Goal: Transaction & Acquisition: Download file/media

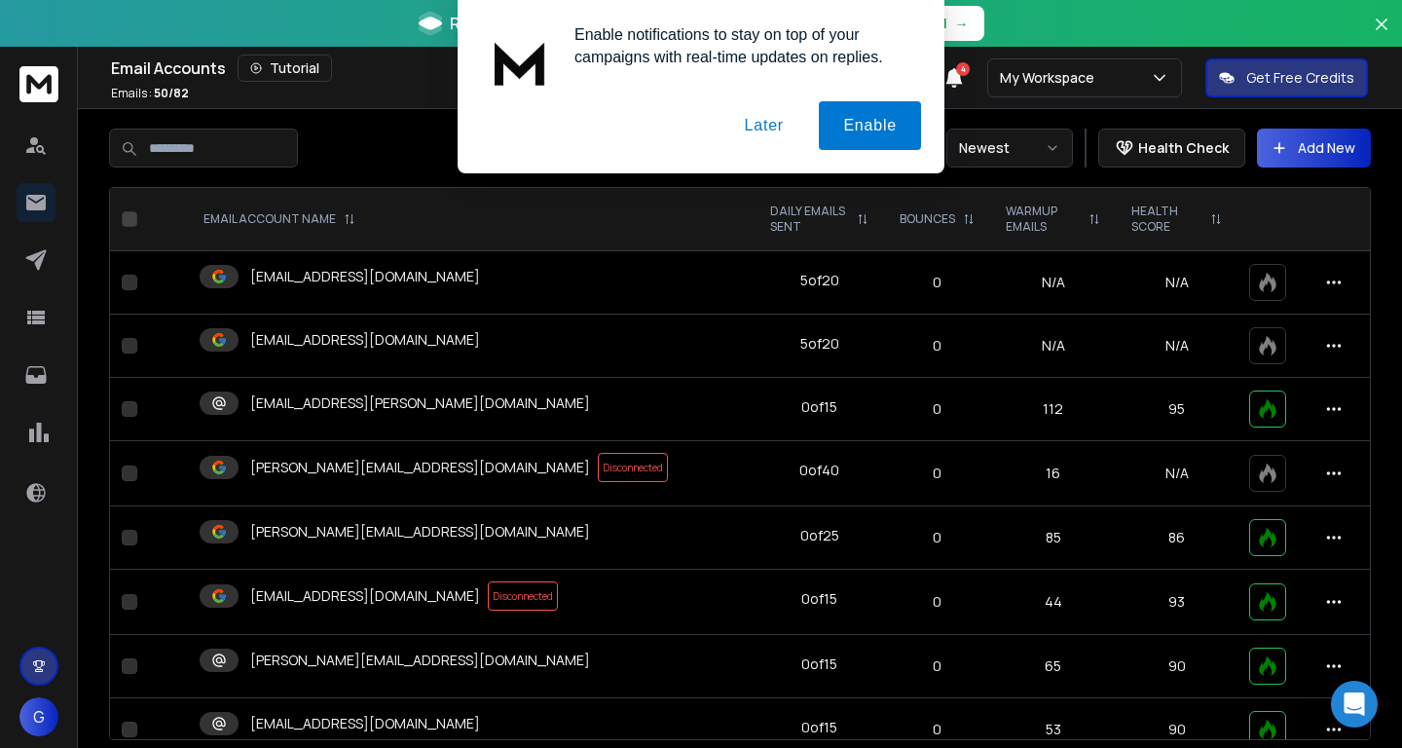
click at [757, 125] on button "Later" at bounding box center [763, 125] width 88 height 49
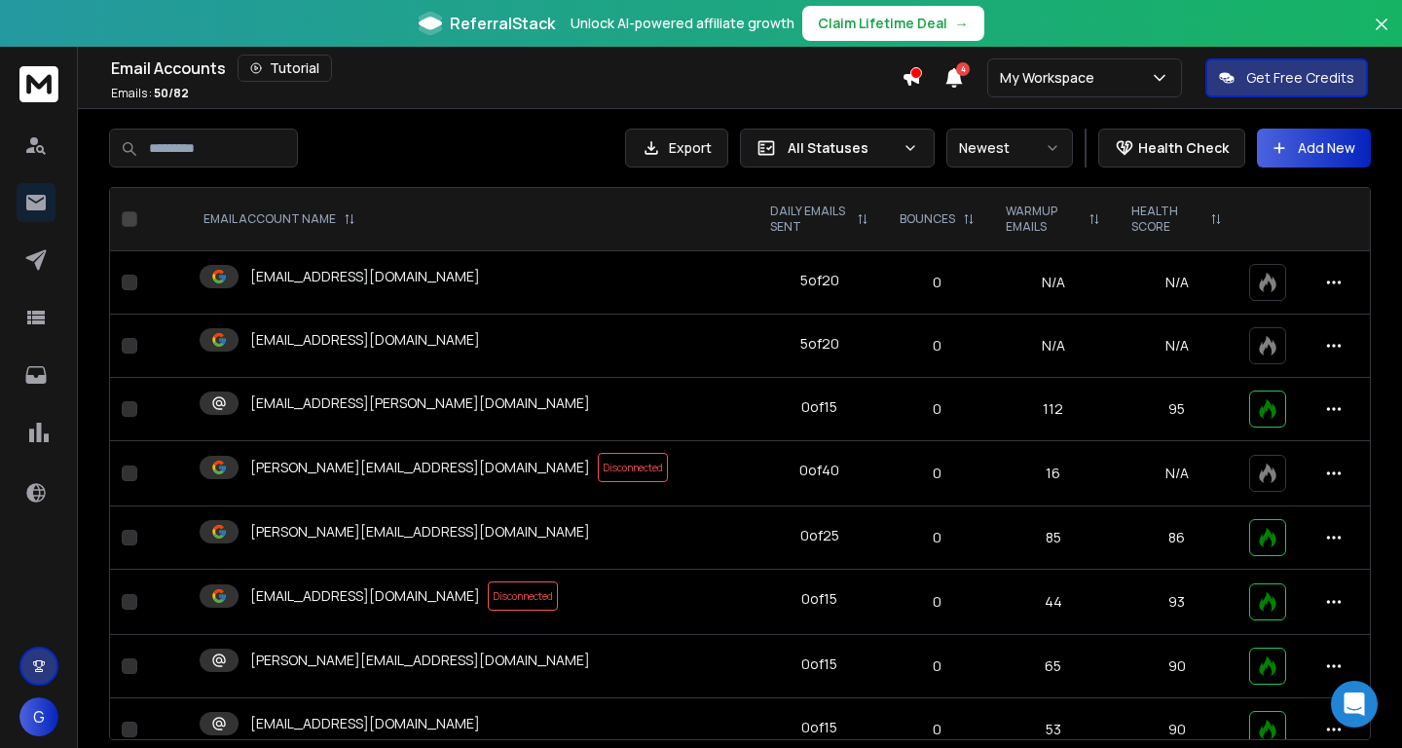
click at [27, 234] on div at bounding box center [39, 322] width 45 height 393
click at [27, 260] on icon at bounding box center [35, 259] width 23 height 23
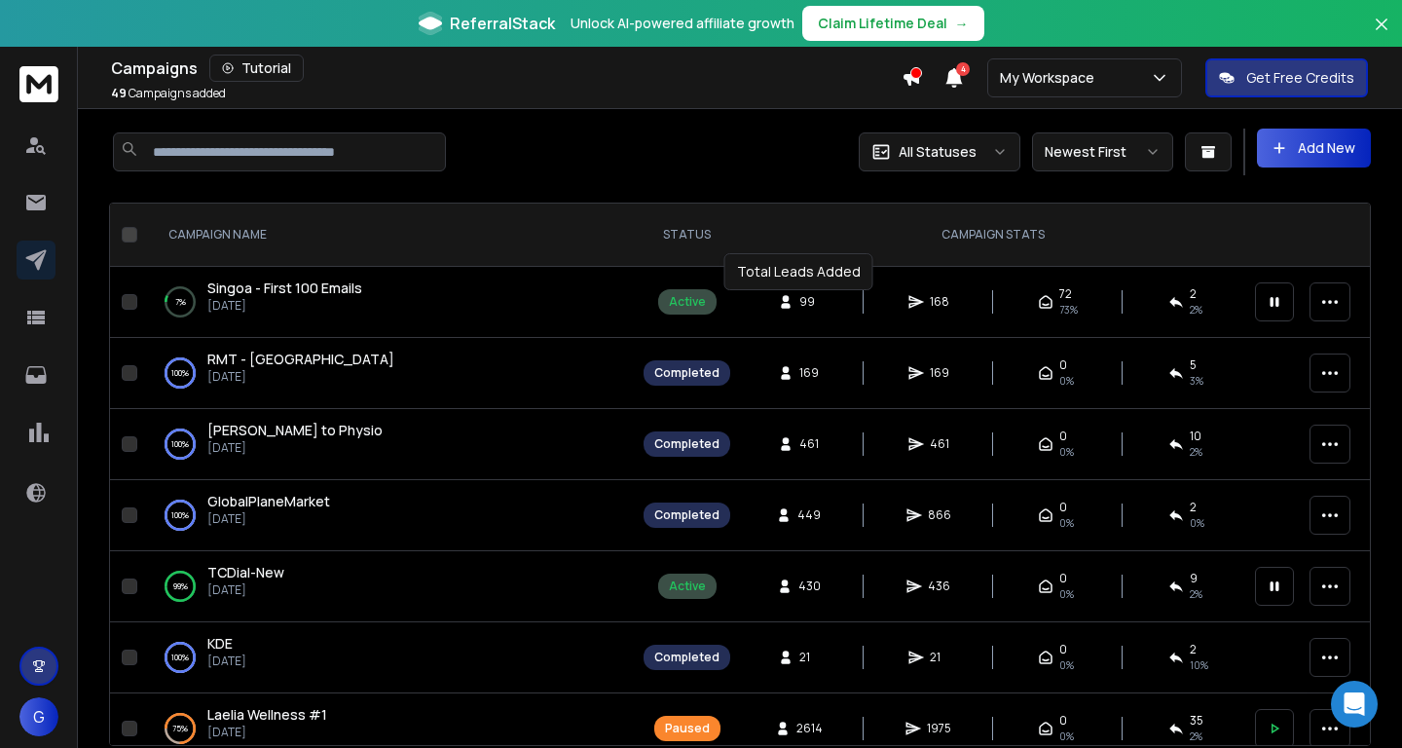
click at [799, 300] on span "99" at bounding box center [808, 302] width 19 height 16
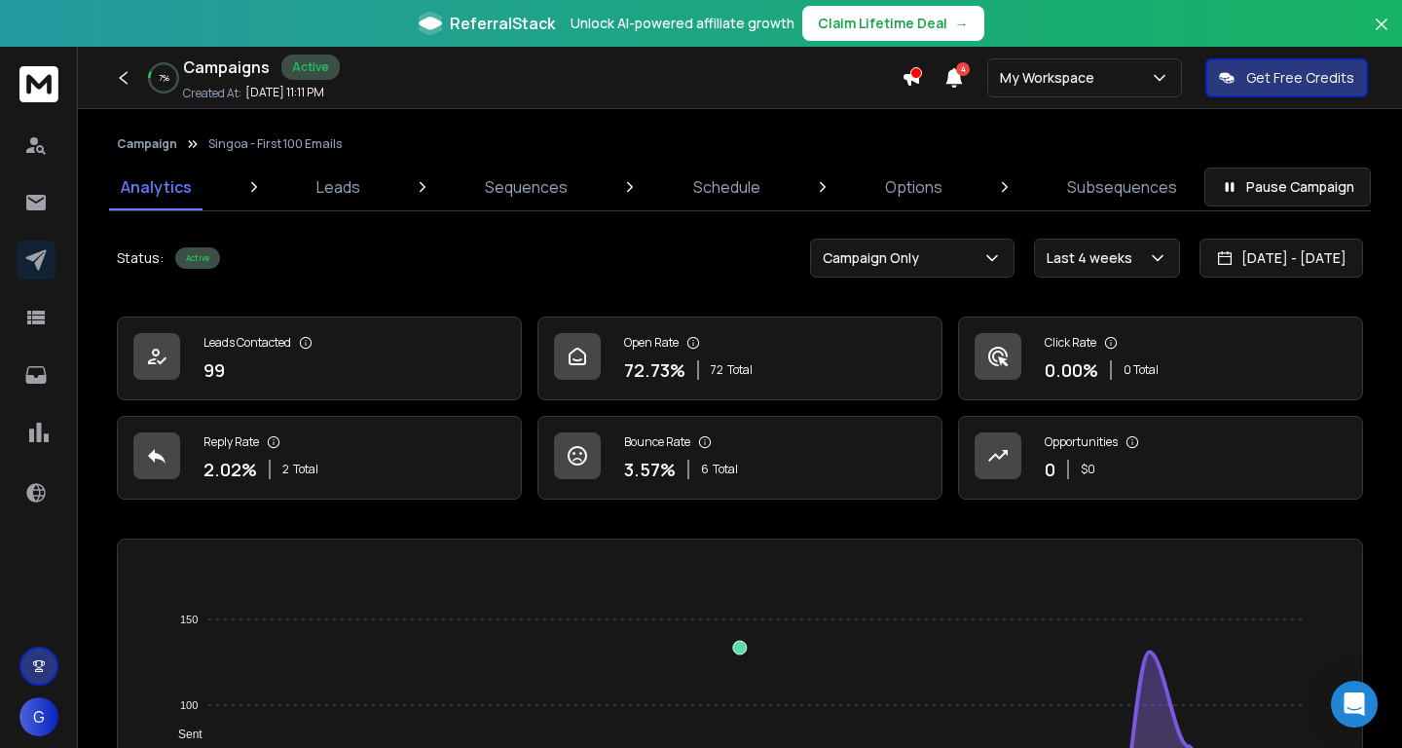
click at [980, 185] on div "Analytics Leads Sequences Schedule Options Subsequences" at bounding box center [649, 187] width 1080 height 47
click at [331, 202] on link "Leads" at bounding box center [338, 187] width 67 height 47
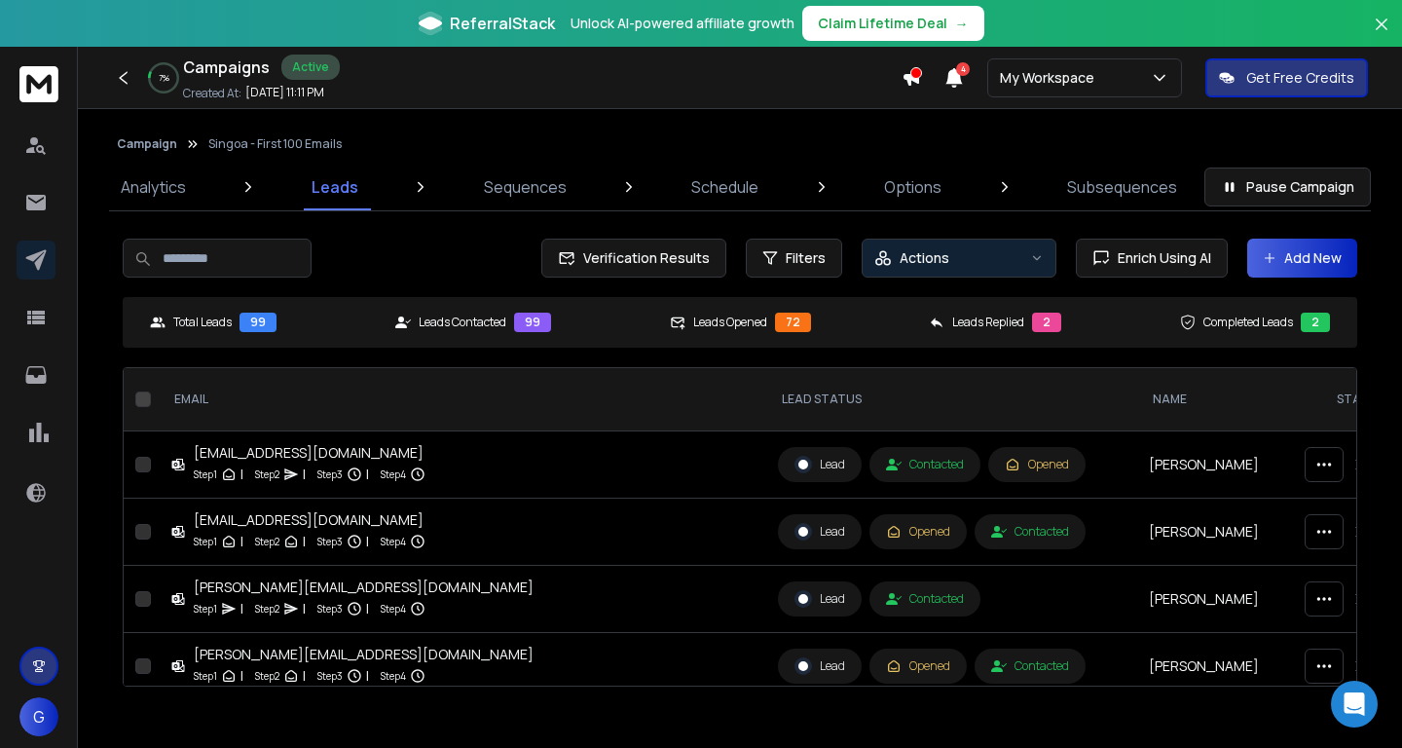
click at [923, 254] on p "Actions" at bounding box center [925, 257] width 50 height 19
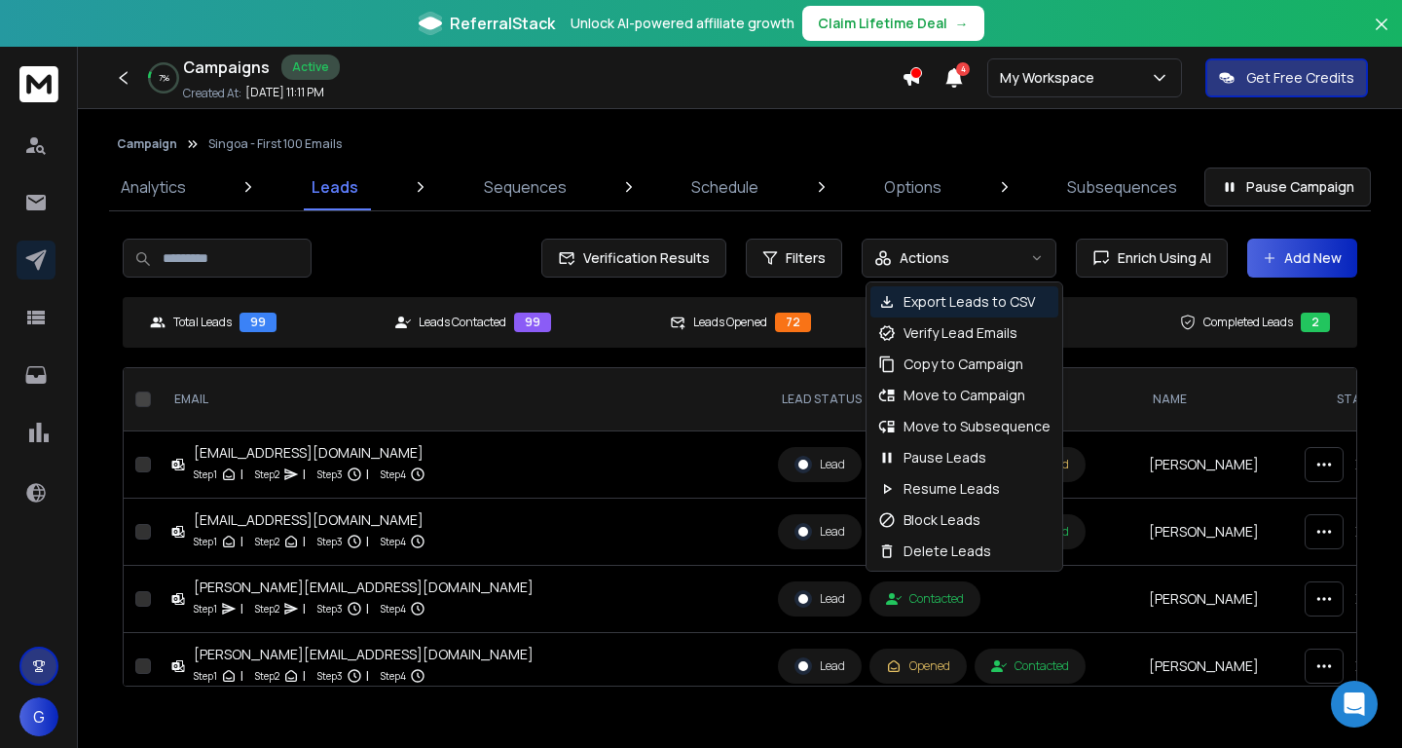
click at [974, 296] on p "Export Leads to CSV" at bounding box center [968, 301] width 131 height 19
